Goal: Communication & Community: Answer question/provide support

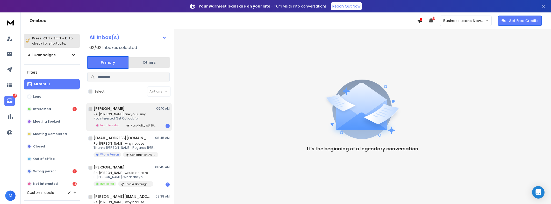
click at [135, 114] on p "Re: [PERSON_NAME] are you using" at bounding box center [125, 114] width 62 height 4
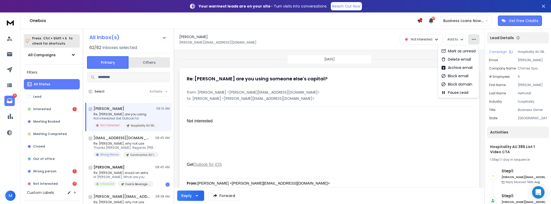
click at [474, 37] on button "button" at bounding box center [473, 39] width 11 height 10
click at [456, 74] on div "Block email" at bounding box center [454, 75] width 27 height 5
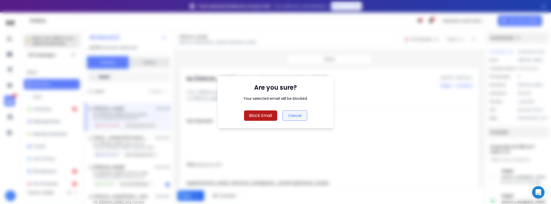
click at [257, 112] on button "Block Email" at bounding box center [260, 115] width 33 height 10
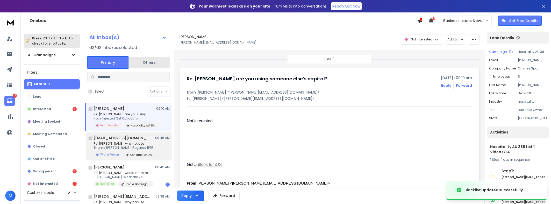
click at [127, 138] on h1 "[EMAIL_ADDRESS][DOMAIN_NAME]" at bounding box center [122, 137] width 57 height 5
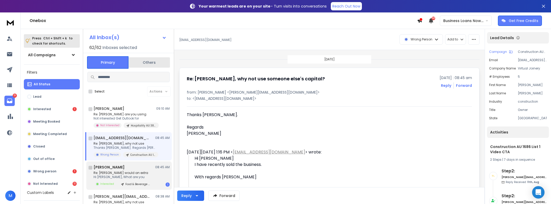
click at [136, 166] on div "[PERSON_NAME] 08:45 AM" at bounding box center [132, 167] width 76 height 5
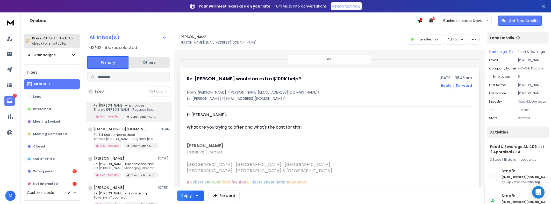
scroll to position [156, 0]
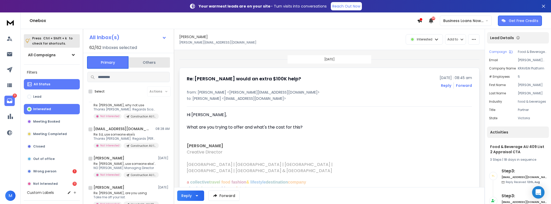
click at [39, 110] on p "Interested" at bounding box center [42, 109] width 18 height 4
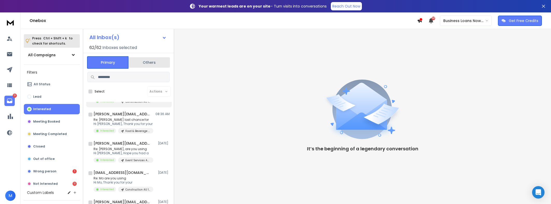
scroll to position [52, 0]
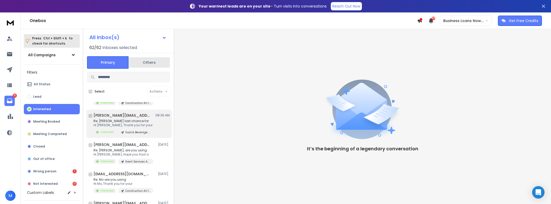
click at [130, 126] on p "Hi [PERSON_NAME], Thank you for your" at bounding box center [124, 125] width 60 height 4
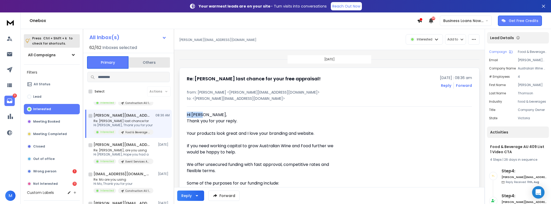
drag, startPoint x: 187, startPoint y: 114, endPoint x: 204, endPoint y: 114, distance: 17.4
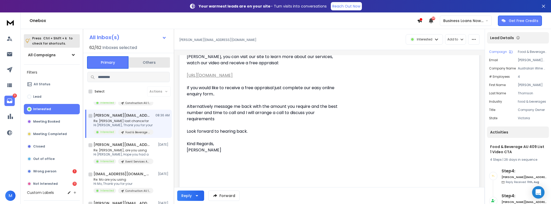
scroll to position [181, 0]
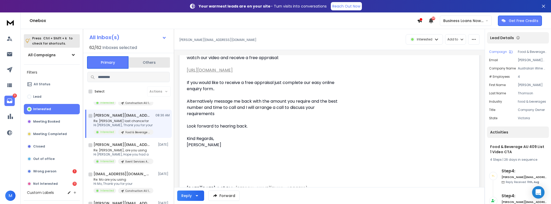
click at [225, 143] on div "[PERSON_NAME]" at bounding box center [262, 145] width 151 height 6
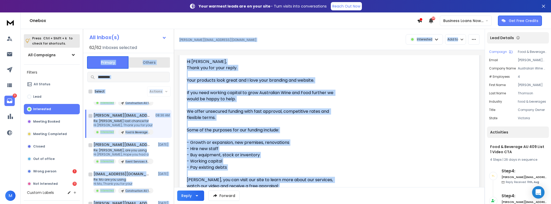
scroll to position [10, 0]
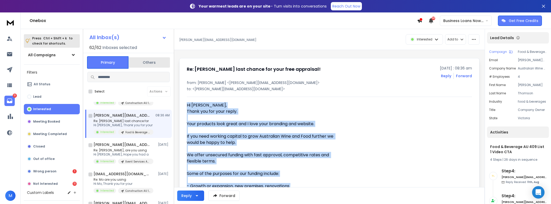
drag, startPoint x: 218, startPoint y: 144, endPoint x: 184, endPoint y: 105, distance: 51.8
copy div "Hi [PERSON_NAME], Thank you for your reply. Your products look great and I love…"
click at [37, 98] on p "Lead" at bounding box center [37, 97] width 8 height 4
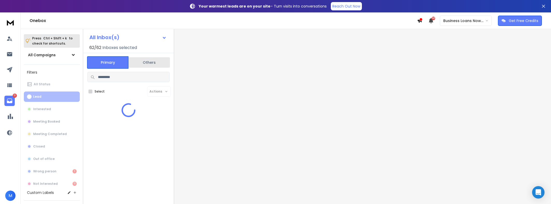
scroll to position [0, 0]
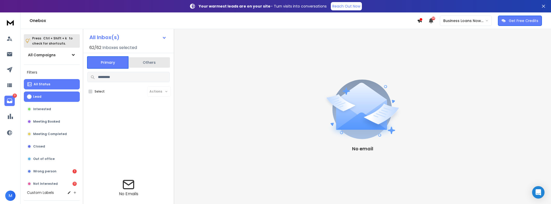
click at [40, 85] on p "All Status" at bounding box center [42, 84] width 17 height 4
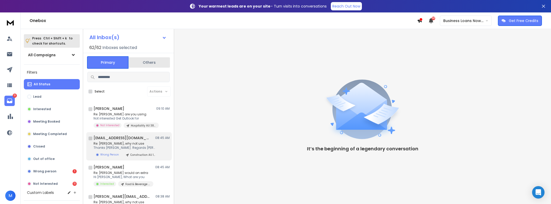
click at [138, 135] on h1 "[EMAIL_ADDRESS][DOMAIN_NAME]" at bounding box center [122, 137] width 57 height 5
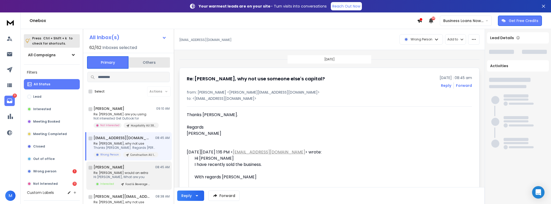
click at [125, 174] on p "Re: [PERSON_NAME] would an extra" at bounding box center [124, 173] width 60 height 4
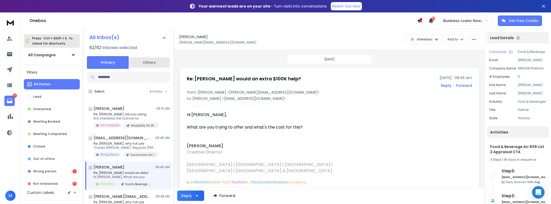
click at [445, 86] on button "Reply" at bounding box center [446, 85] width 10 height 5
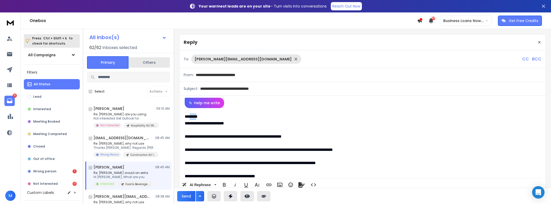
drag, startPoint x: 198, startPoint y: 119, endPoint x: 190, endPoint y: 117, distance: 8.0
click at [190, 117] on div "********" at bounding box center [360, 116] width 350 height 7
drag, startPoint x: 244, startPoint y: 58, endPoint x: 213, endPoint y: 60, distance: 31.2
click at [213, 60] on p "[PERSON_NAME][EMAIL_ADDRESS][DOMAIN_NAME]" at bounding box center [243, 59] width 97 height 5
drag, startPoint x: 321, startPoint y: 135, endPoint x: 298, endPoint y: 135, distance: 23.6
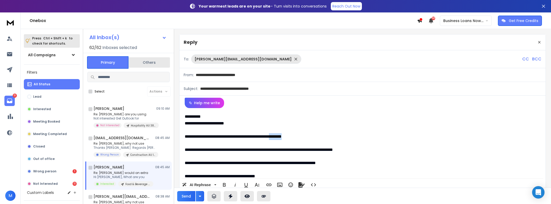
click at [298, 135] on div "**********" at bounding box center [360, 136] width 350 height 7
click at [387, 148] on div "**********" at bounding box center [360, 149] width 350 height 7
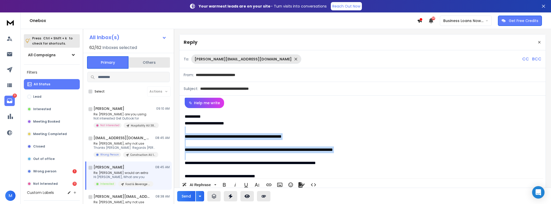
drag, startPoint x: 394, startPoint y: 153, endPoint x: 178, endPoint y: 132, distance: 217.9
click at [178, 132] on div "**********" at bounding box center [362, 143] width 377 height 228
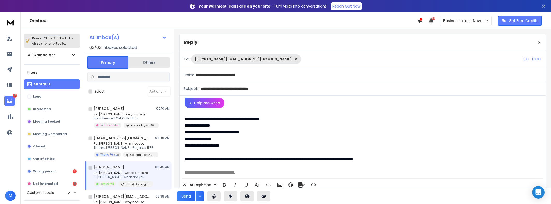
scroll to position [52, 0]
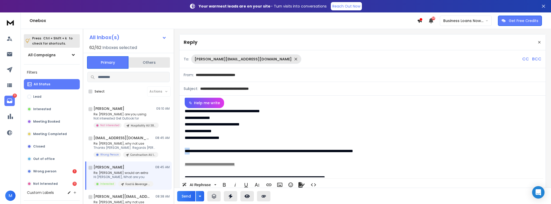
drag, startPoint x: 193, startPoint y: 152, endPoint x: 183, endPoint y: 152, distance: 9.9
click at [183, 152] on div "**********" at bounding box center [362, 142] width 365 height 69
drag, startPoint x: 194, startPoint y: 151, endPoint x: 183, endPoint y: 150, distance: 10.4
click at [183, 150] on div "**********" at bounding box center [362, 142] width 365 height 69
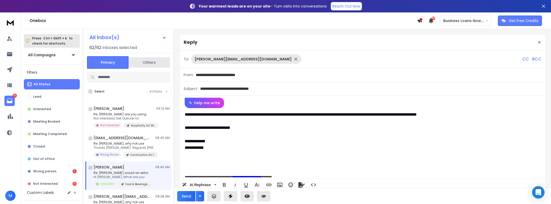
scroll to position [130, 0]
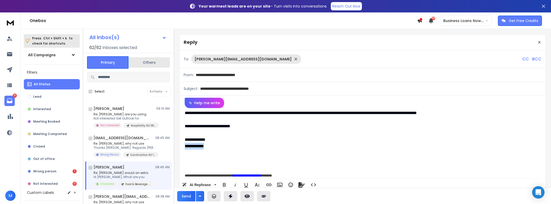
drag, startPoint x: 236, startPoint y: 145, endPoint x: 178, endPoint y: 146, distance: 57.8
click at [178, 146] on div "**********" at bounding box center [362, 143] width 377 height 228
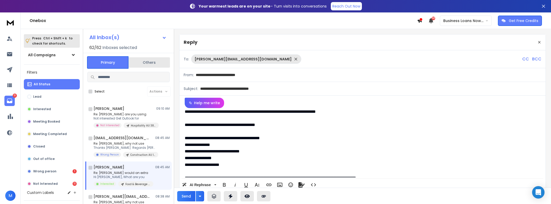
scroll to position [26, 0]
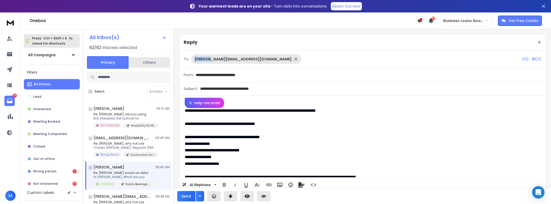
drag, startPoint x: 246, startPoint y: 59, endPoint x: 211, endPoint y: 59, distance: 34.5
click at [211, 59] on div "[PERSON_NAME][EMAIL_ADDRESS][DOMAIN_NAME]" at bounding box center [246, 58] width 110 height 9
click at [186, 195] on button "Send" at bounding box center [186, 196] width 18 height 10
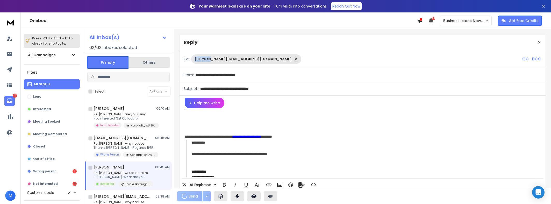
scroll to position [181, 0]
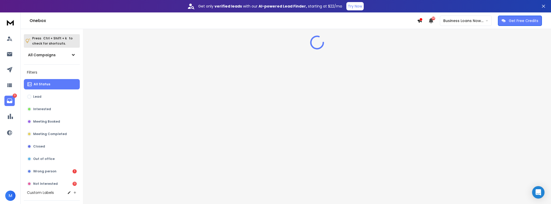
click at [501, 52] on div "Press Ctrl + Shift + k to check for shortcuts. All Campaigns All Campaigns Filt…" at bounding box center [286, 131] width 531 height 204
